Goal: Task Accomplishment & Management: Use online tool/utility

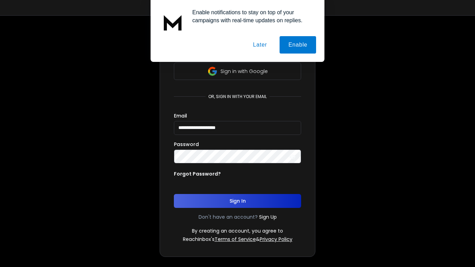
type input "**********"
click at [237, 201] on button "Sign In" at bounding box center [237, 201] width 127 height 14
